Goal: Communication & Community: Answer question/provide support

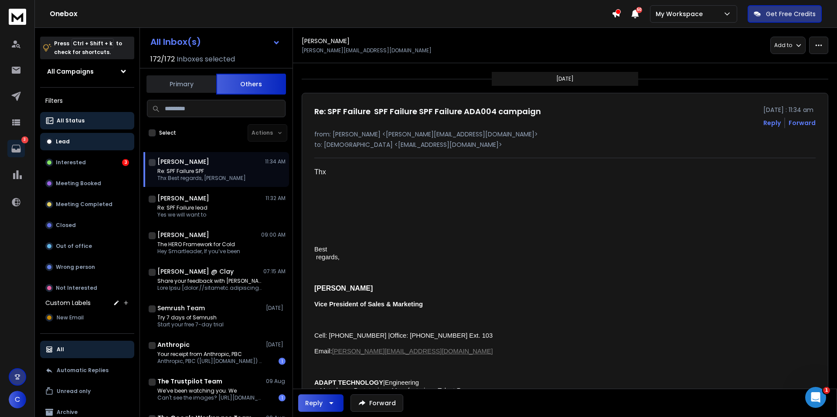
click at [91, 147] on button "Lead" at bounding box center [87, 141] width 94 height 17
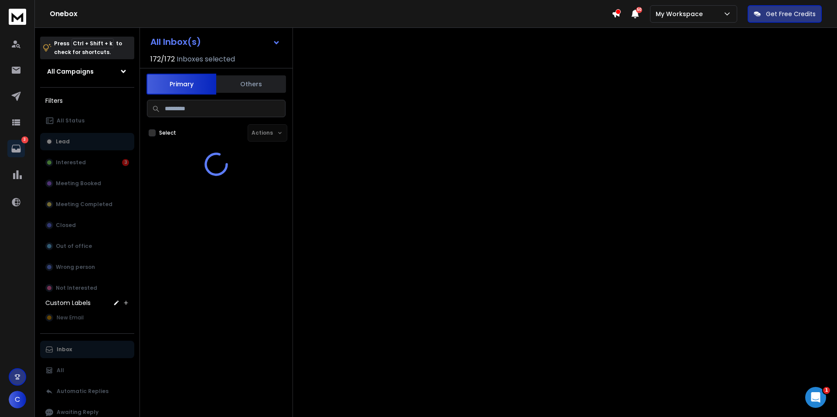
click at [195, 84] on button "Primary" at bounding box center [181, 84] width 70 height 21
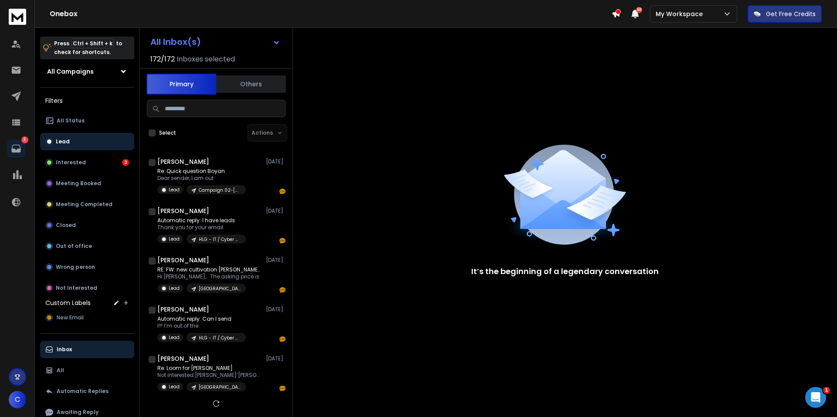
click at [193, 84] on button "Primary" at bounding box center [181, 84] width 70 height 21
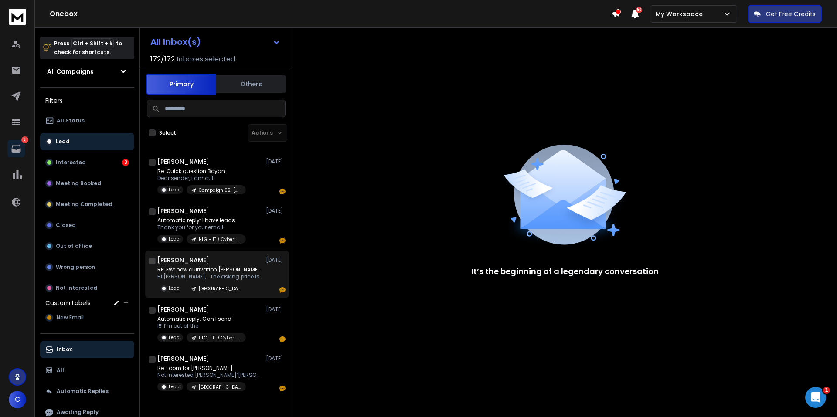
click at [227, 268] on p "RE: FW: new cultivation [PERSON_NAME]?" at bounding box center [209, 269] width 105 height 7
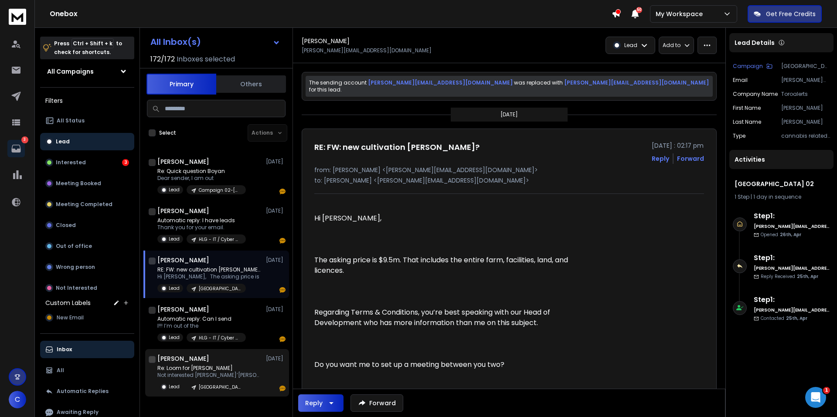
click at [223, 366] on p "Re: Loom for [PERSON_NAME]" at bounding box center [209, 368] width 105 height 7
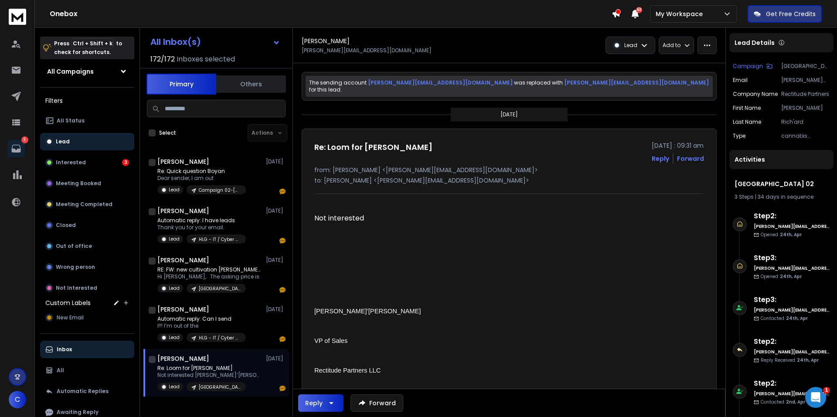
click at [644, 43] on icon at bounding box center [643, 45] width 7 height 7
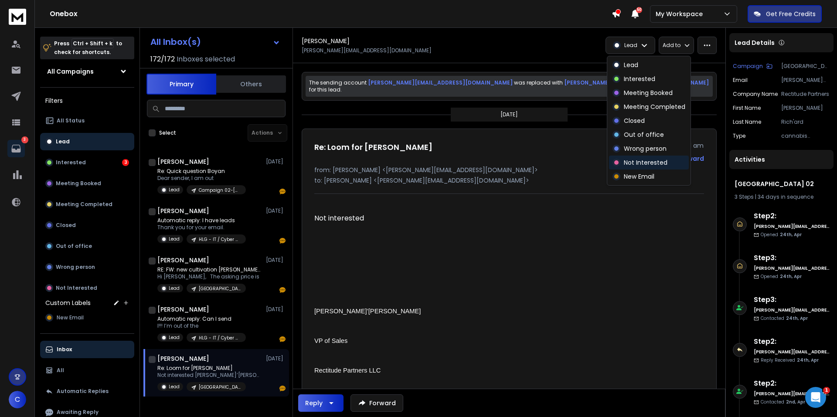
click at [649, 163] on p "Not Interested" at bounding box center [645, 162] width 44 height 9
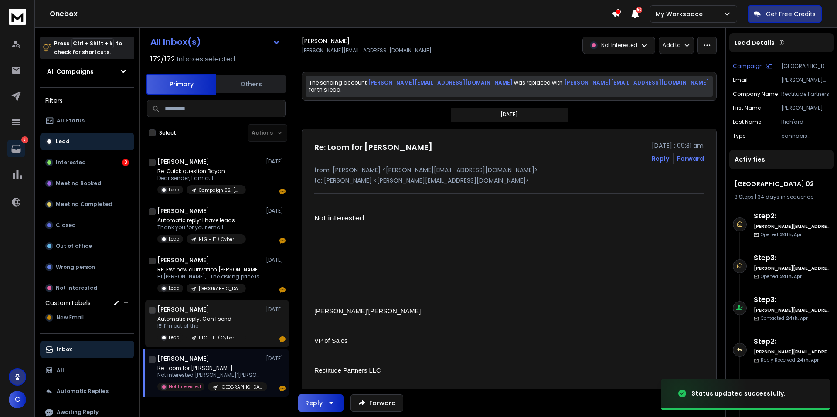
click at [225, 318] on p "Automatic reply: Can I send" at bounding box center [201, 318] width 88 height 7
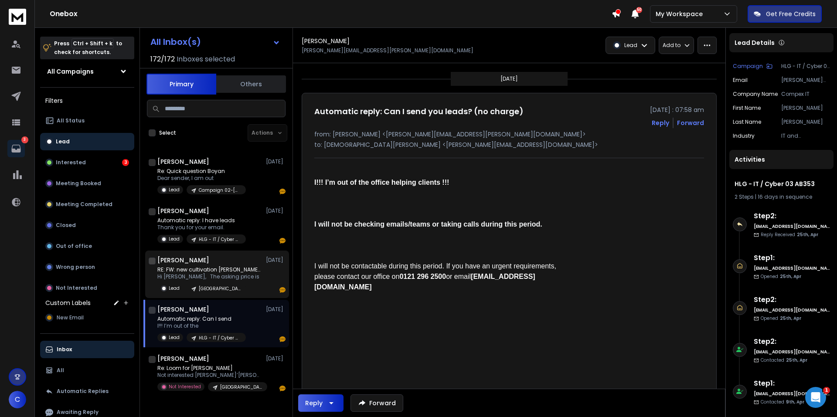
click at [246, 261] on div "[PERSON_NAME] [DATE]" at bounding box center [221, 260] width 128 height 9
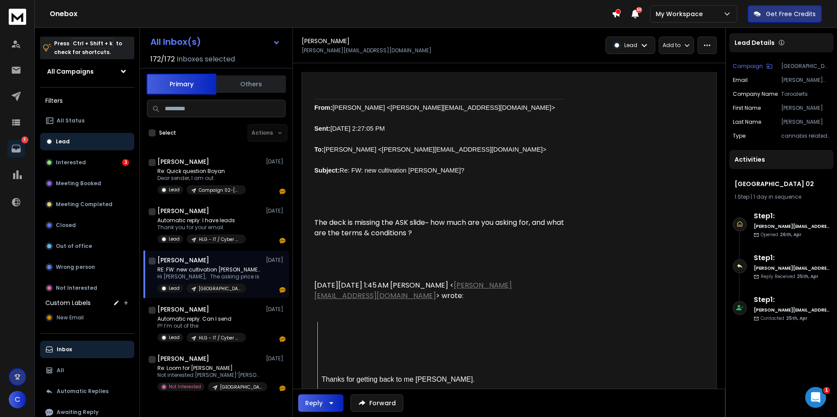
scroll to position [566, 0]
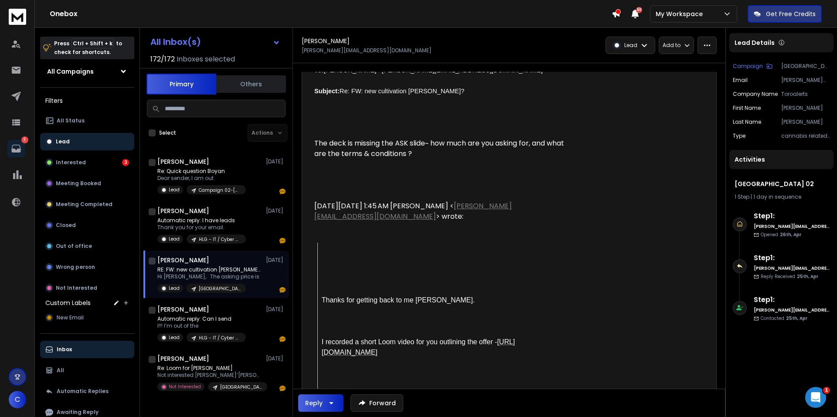
click at [622, 46] on div "Lead" at bounding box center [630, 45] width 49 height 17
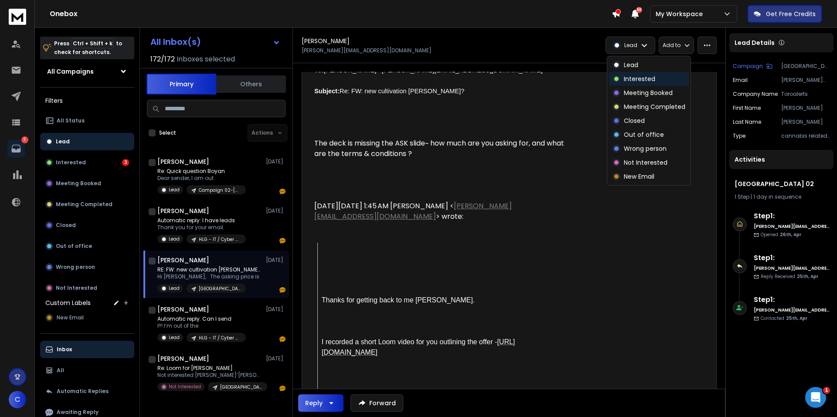
click at [649, 79] on p "Interested" at bounding box center [638, 79] width 31 height 9
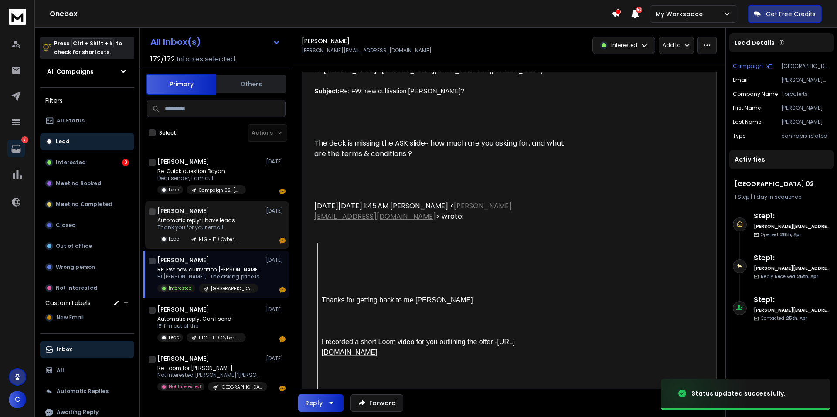
click at [237, 223] on p "Automatic reply: I have leads" at bounding box center [201, 220] width 88 height 7
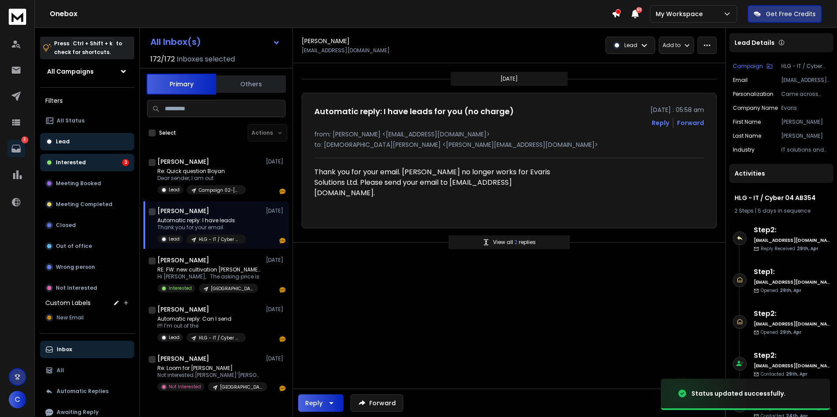
click at [122, 163] on div "3" at bounding box center [125, 162] width 7 height 7
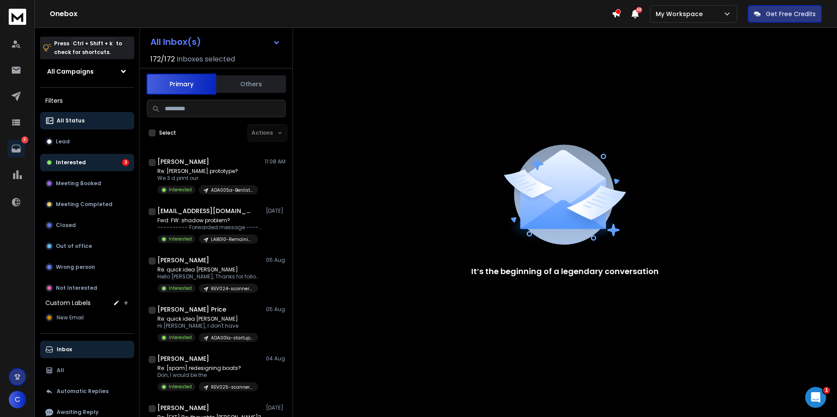
click at [78, 115] on button "All Status" at bounding box center [87, 120] width 94 height 17
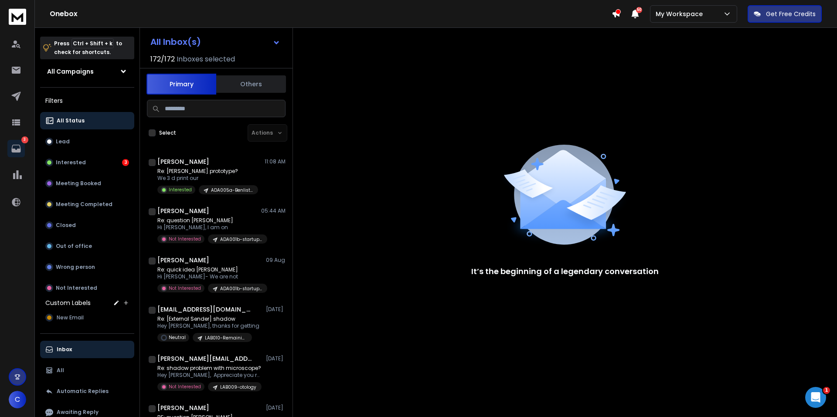
click at [819, 391] on div "Open Intercom Messenger" at bounding box center [815, 397] width 29 height 29
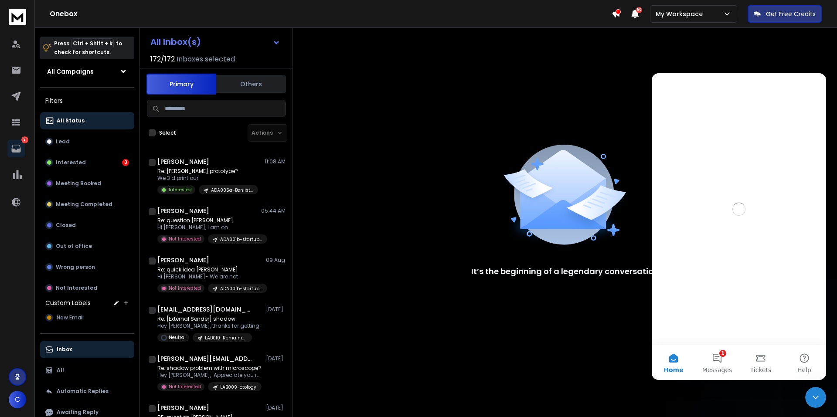
scroll to position [0, 0]
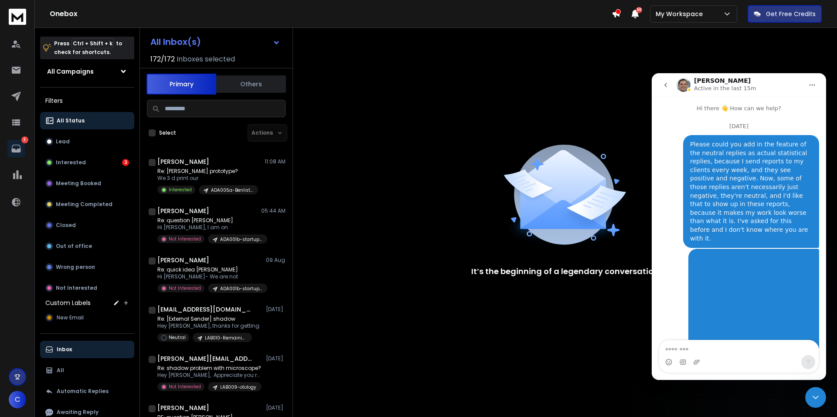
scroll to position [1, 0]
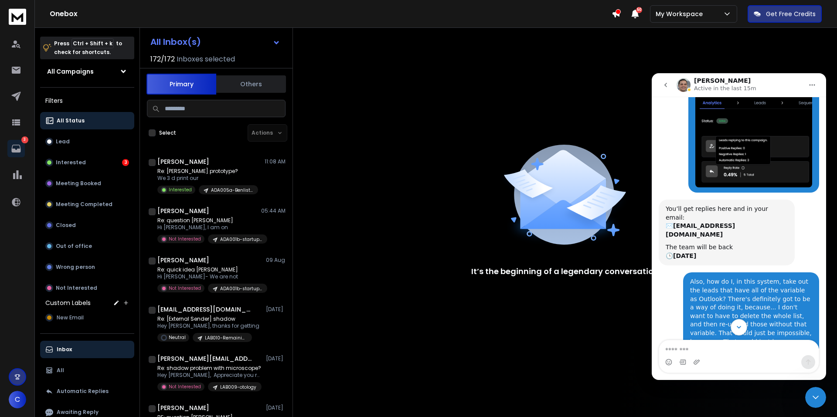
click at [734, 330] on button "Scroll to bottom" at bounding box center [738, 327] width 16 height 16
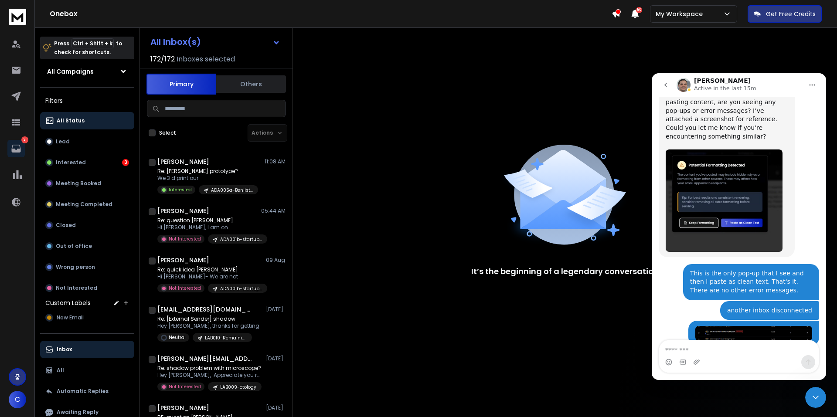
scroll to position [6870, 0]
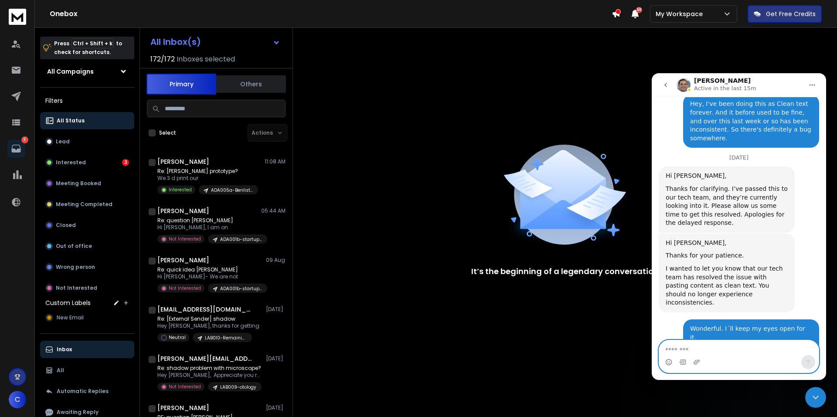
click at [710, 346] on textarea "Message…" at bounding box center [738, 347] width 159 height 15
type textarea "**********"
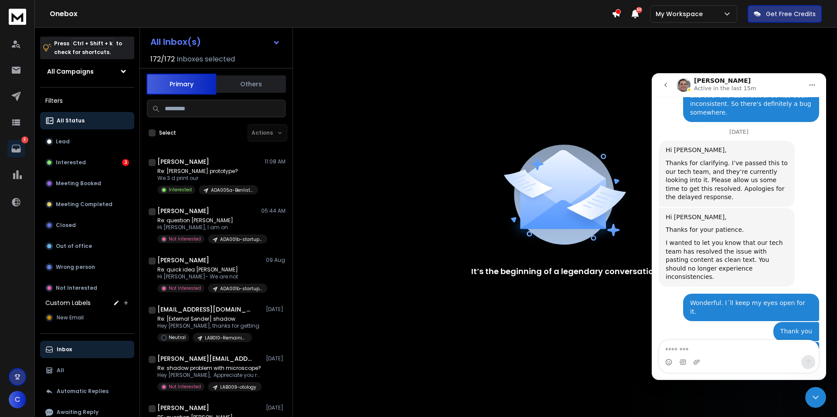
click at [809, 398] on div "Close Intercom Messenger" at bounding box center [815, 397] width 21 height 21
